Goal: Task Accomplishment & Management: Manage account settings

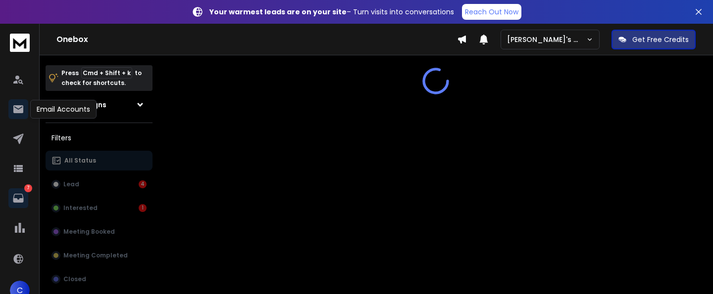
click at [19, 115] on link at bounding box center [18, 109] width 20 height 20
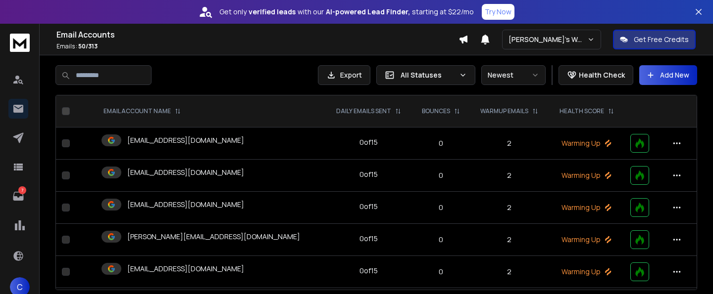
scroll to position [6, 0]
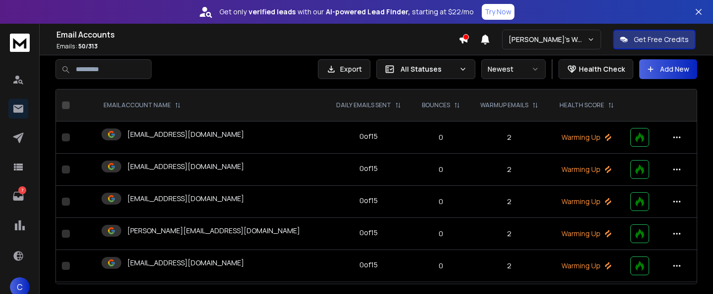
click at [707, 246] on div "Export All Statuses Newest Health Check Add New EMAIL ACCOUNT NAME DAILY EMAILS…" at bounding box center [376, 171] width 673 height 245
click at [698, 246] on div "Export All Statuses Newest Health Check Add New EMAIL ACCOUNT NAME DAILY EMAILS…" at bounding box center [376, 171] width 673 height 245
click at [261, 195] on div "[EMAIL_ADDRESS][DOMAIN_NAME]" at bounding box center [210, 199] width 218 height 12
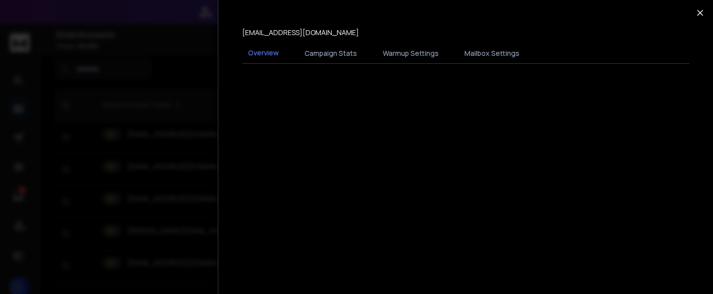
click at [696, 15] on icon "button" at bounding box center [700, 13] width 10 height 10
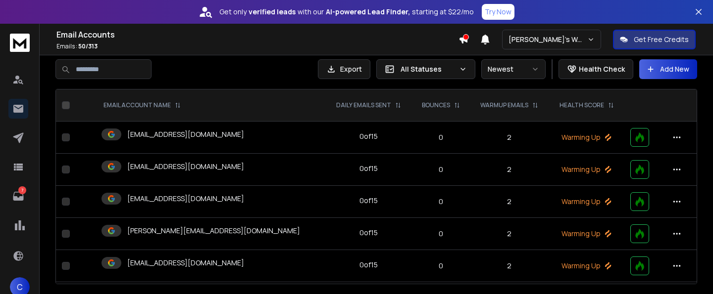
scroll to position [0, 0]
